Goal: Submit feedback/report problem

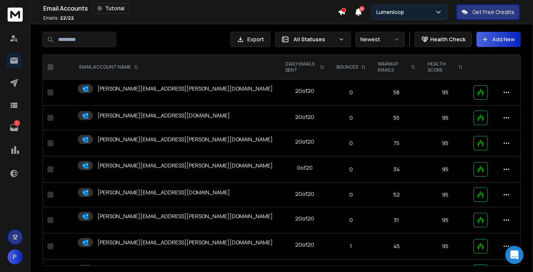
click at [420, 9] on div "Lumenloop" at bounding box center [409, 12] width 66 height 8
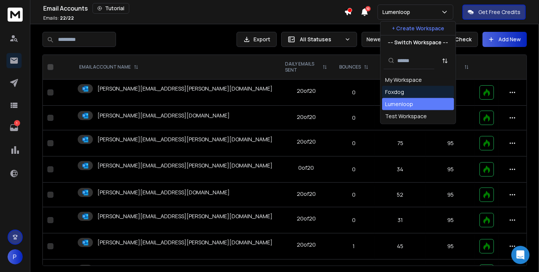
click at [415, 90] on div "Foxdog" at bounding box center [418, 92] width 72 height 12
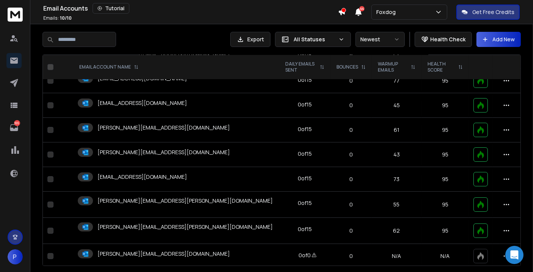
scroll to position [64, 0]
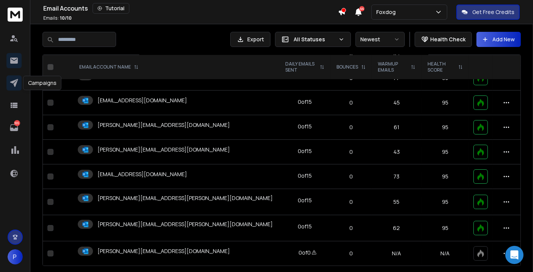
click at [15, 79] on icon at bounding box center [13, 82] width 9 height 9
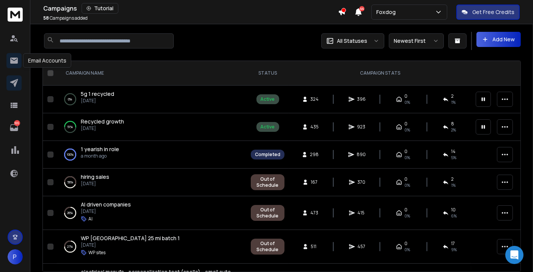
click at [15, 58] on icon at bounding box center [14, 61] width 8 height 6
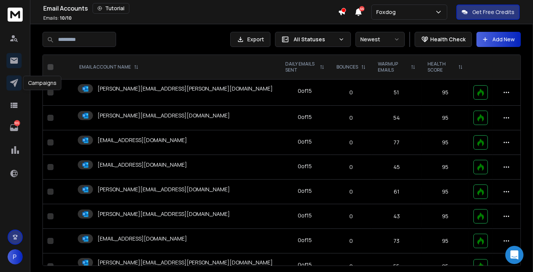
click at [15, 83] on icon at bounding box center [14, 83] width 8 height 8
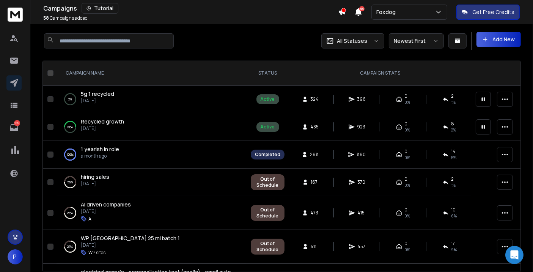
click at [100, 125] on p "[DATE]" at bounding box center [102, 128] width 43 height 6
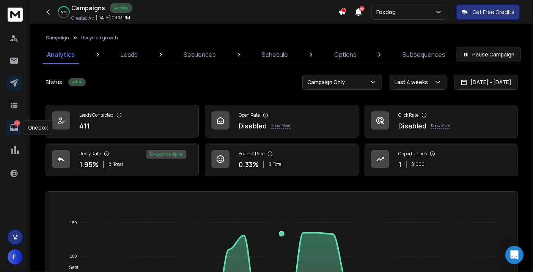
click at [13, 128] on icon at bounding box center [13, 127] width 9 height 9
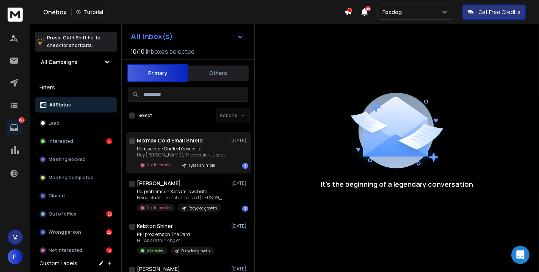
click at [192, 145] on div "Mixmax Cold Email Shield [DATE] Re: issues on OneTech's website Hey [PERSON_NAM…" at bounding box center [192, 153] width 111 height 32
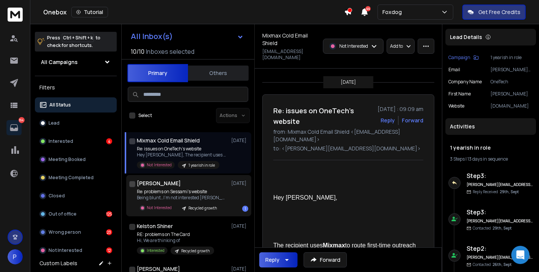
click at [202, 190] on p "Re: problems on Sessami's website" at bounding box center [182, 192] width 91 height 6
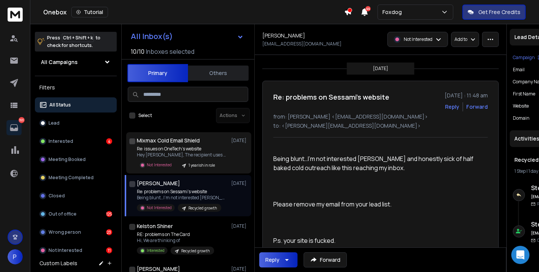
click at [191, 144] on h1 "Mixmax Cold Email Shield" at bounding box center [168, 141] width 63 height 8
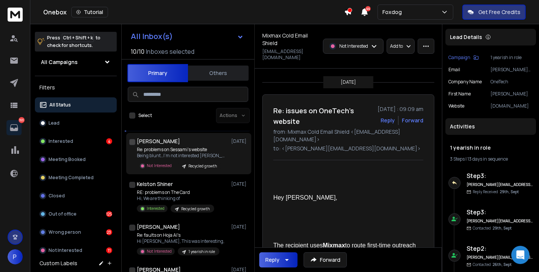
scroll to position [126, 0]
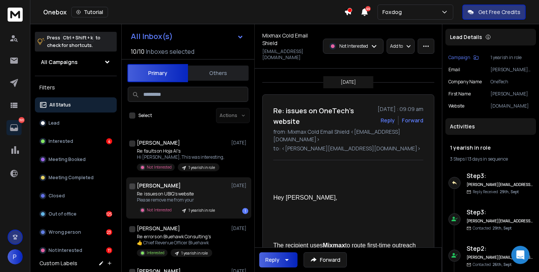
click at [183, 199] on p "Please remove me from your" at bounding box center [178, 200] width 83 height 6
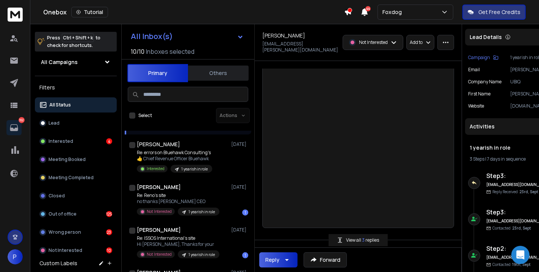
scroll to position [774, 0]
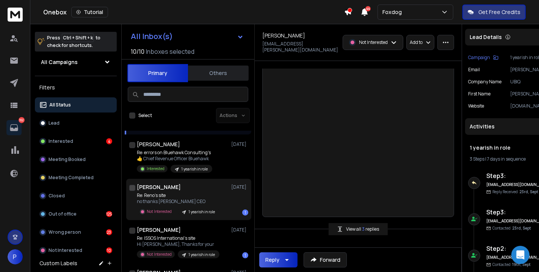
click at [182, 197] on p "Re: Reno's site" at bounding box center [178, 196] width 83 height 6
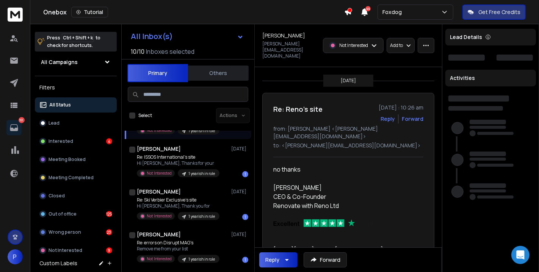
scroll to position [295, 0]
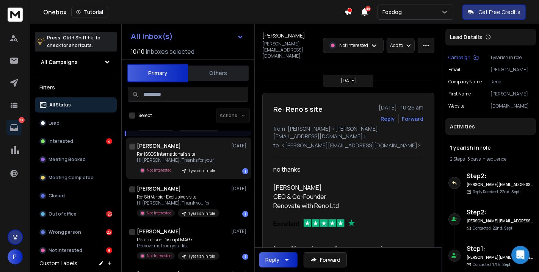
click at [186, 157] on p "Hi [PERSON_NAME], Thanks for your" at bounding box center [178, 160] width 83 height 6
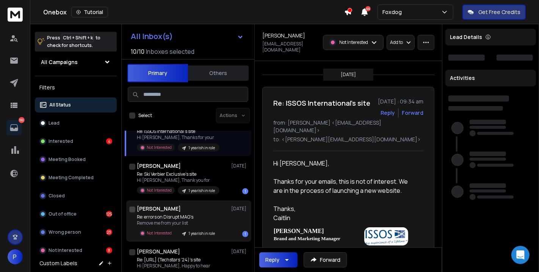
scroll to position [337, 0]
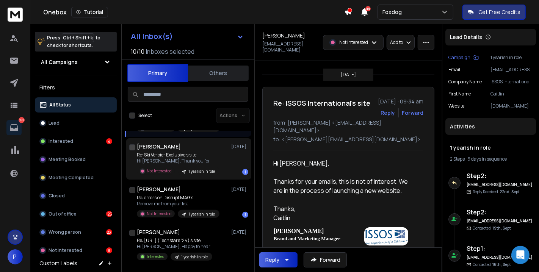
click at [190, 159] on p "Hi [PERSON_NAME], Thank you for" at bounding box center [178, 161] width 83 height 6
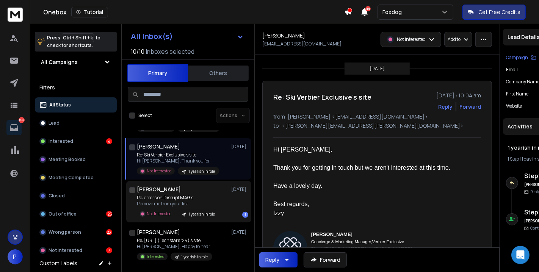
click at [191, 199] on p "Re: errors on Disrupt MAG's" at bounding box center [178, 198] width 83 height 6
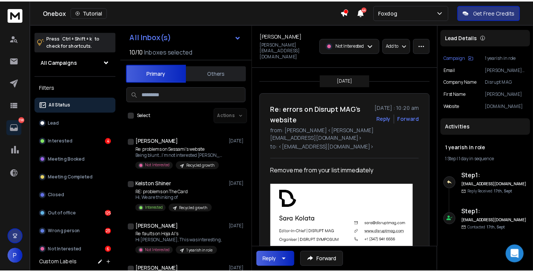
scroll to position [0, 0]
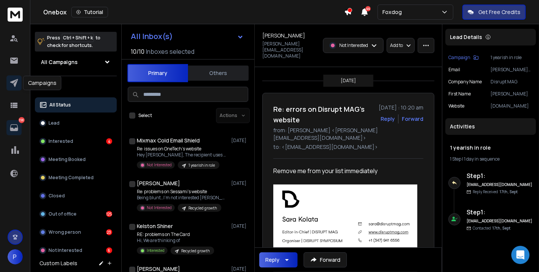
click at [11, 79] on icon at bounding box center [13, 82] width 9 height 9
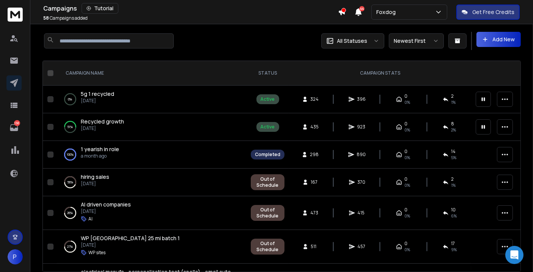
click at [139, 101] on div "0 % 5g 1 recycled [DATE]" at bounding box center [151, 99] width 174 height 18
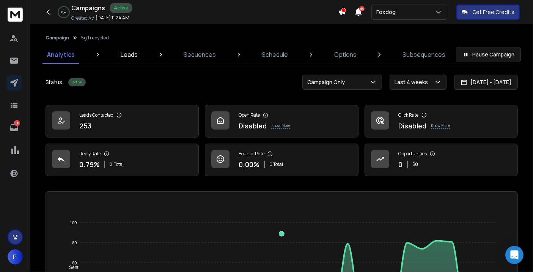
click at [125, 56] on p "Leads" at bounding box center [129, 54] width 17 height 9
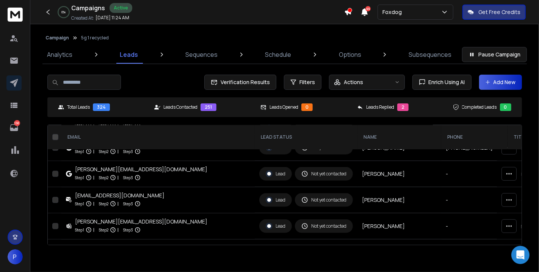
scroll to position [674, 0]
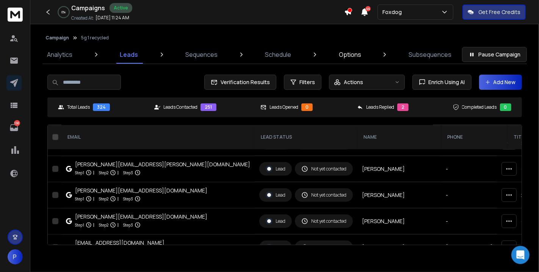
click at [354, 54] on p "Options" at bounding box center [350, 54] width 22 height 9
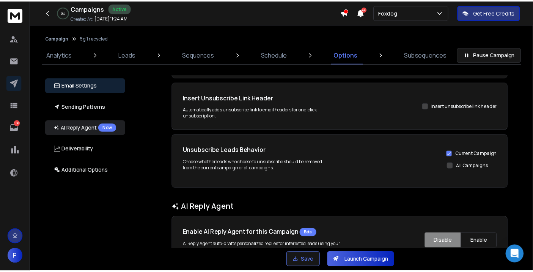
scroll to position [621, 0]
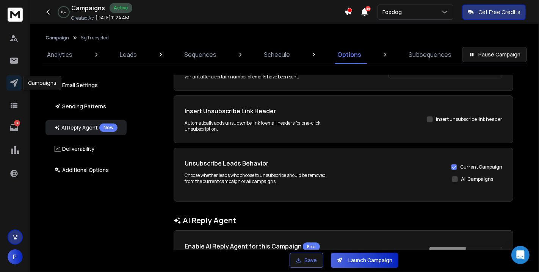
click at [11, 80] on icon at bounding box center [13, 82] width 9 height 9
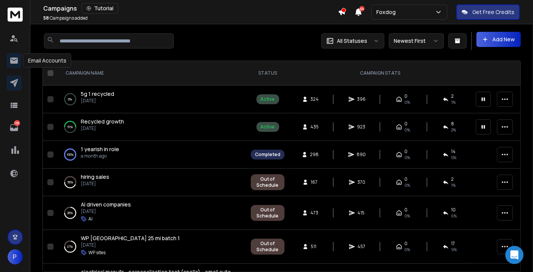
click at [12, 58] on icon at bounding box center [14, 61] width 8 height 6
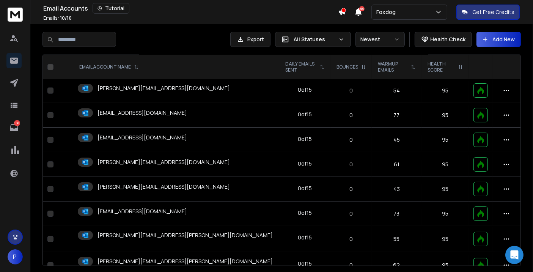
scroll to position [64, 0]
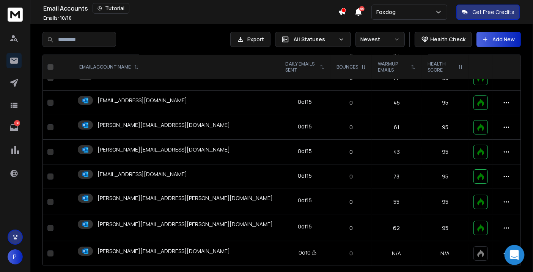
click at [512, 257] on icon "Open Intercom Messenger" at bounding box center [514, 255] width 10 height 10
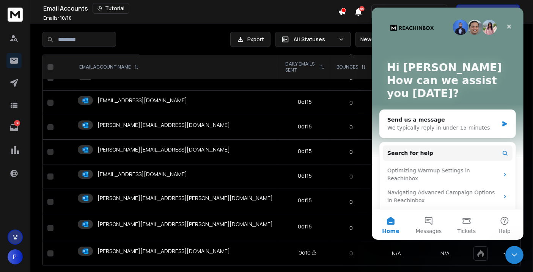
scroll to position [0, 0]
click at [426, 224] on button "Messages" at bounding box center [428, 225] width 38 height 30
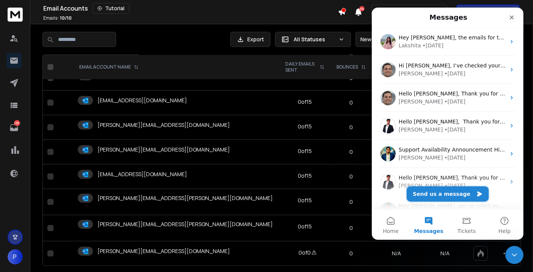
click at [431, 193] on button "Send us a message" at bounding box center [447, 194] width 82 height 15
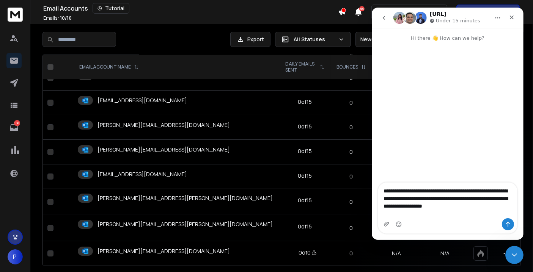
type textarea "**********"
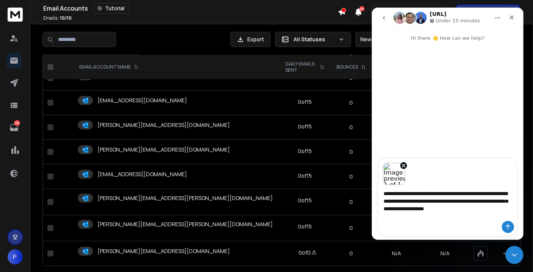
scroll to position [1, 0]
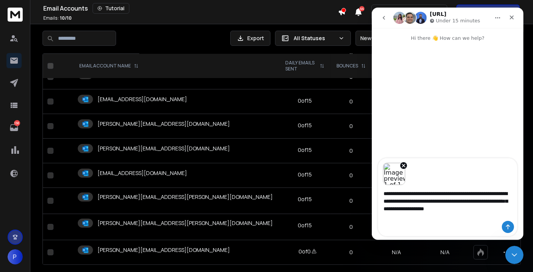
click at [418, 218] on textarea "**********" at bounding box center [447, 214] width 139 height 58
type textarea "**********"
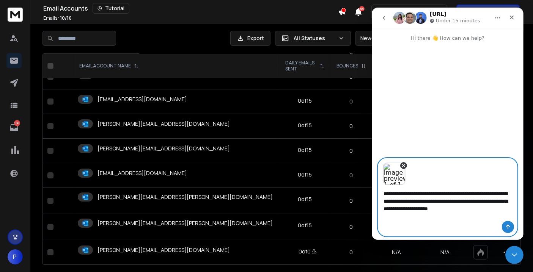
click at [405, 166] on icon "Remove image 1" at bounding box center [403, 166] width 6 height 6
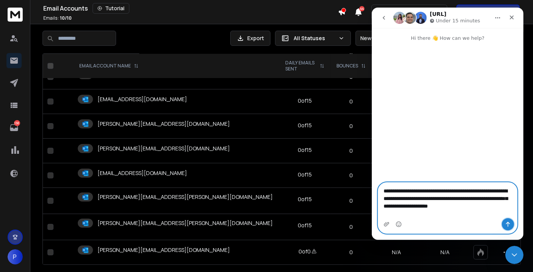
click at [512, 222] on button "Send a message…" at bounding box center [507, 224] width 12 height 12
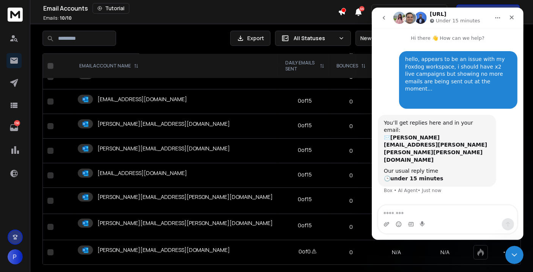
scroll to position [0, 0]
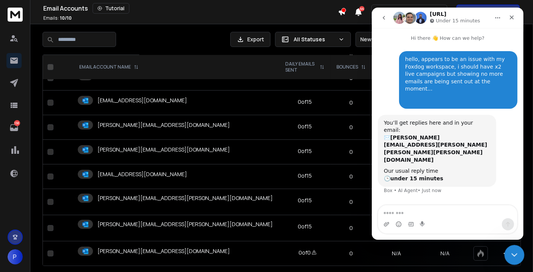
click at [521, 258] on div "Close Intercom Messenger" at bounding box center [513, 254] width 18 height 18
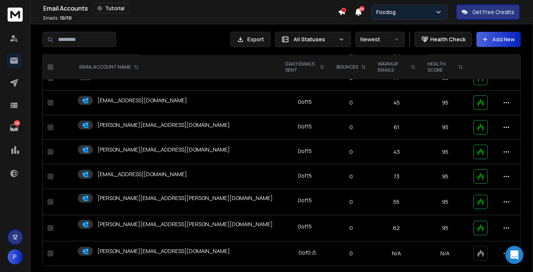
click at [403, 8] on button "Foxdog" at bounding box center [409, 12] width 76 height 15
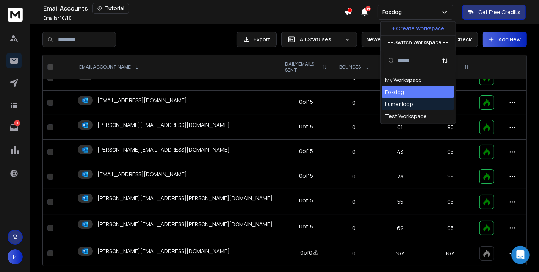
click at [399, 104] on div "Lumenloop" at bounding box center [399, 104] width 28 height 8
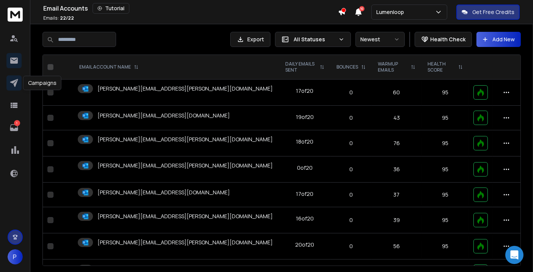
click at [17, 84] on icon at bounding box center [13, 82] width 9 height 9
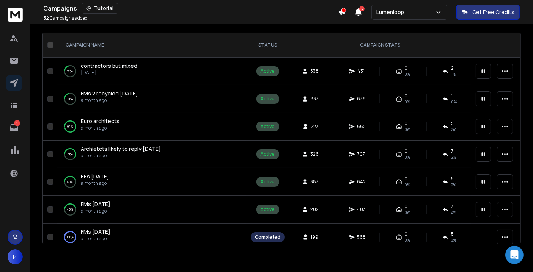
scroll to position [39, 0]
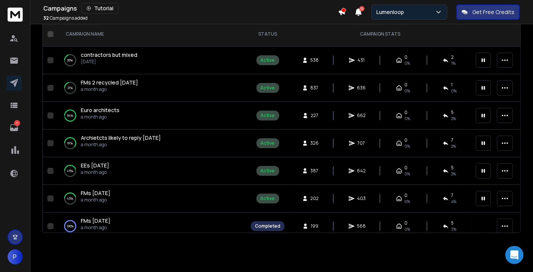
click at [411, 15] on div "Lumenloop" at bounding box center [409, 12] width 66 height 8
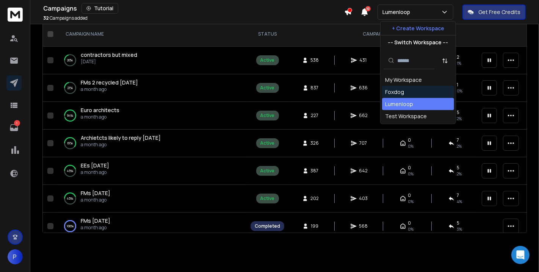
click at [409, 93] on div "Foxdog" at bounding box center [418, 92] width 72 height 12
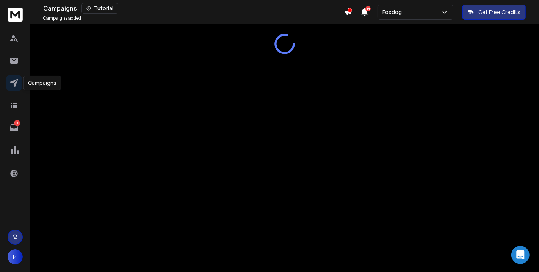
click at [16, 85] on icon at bounding box center [13, 82] width 9 height 9
